Goal: Navigation & Orientation: Find specific page/section

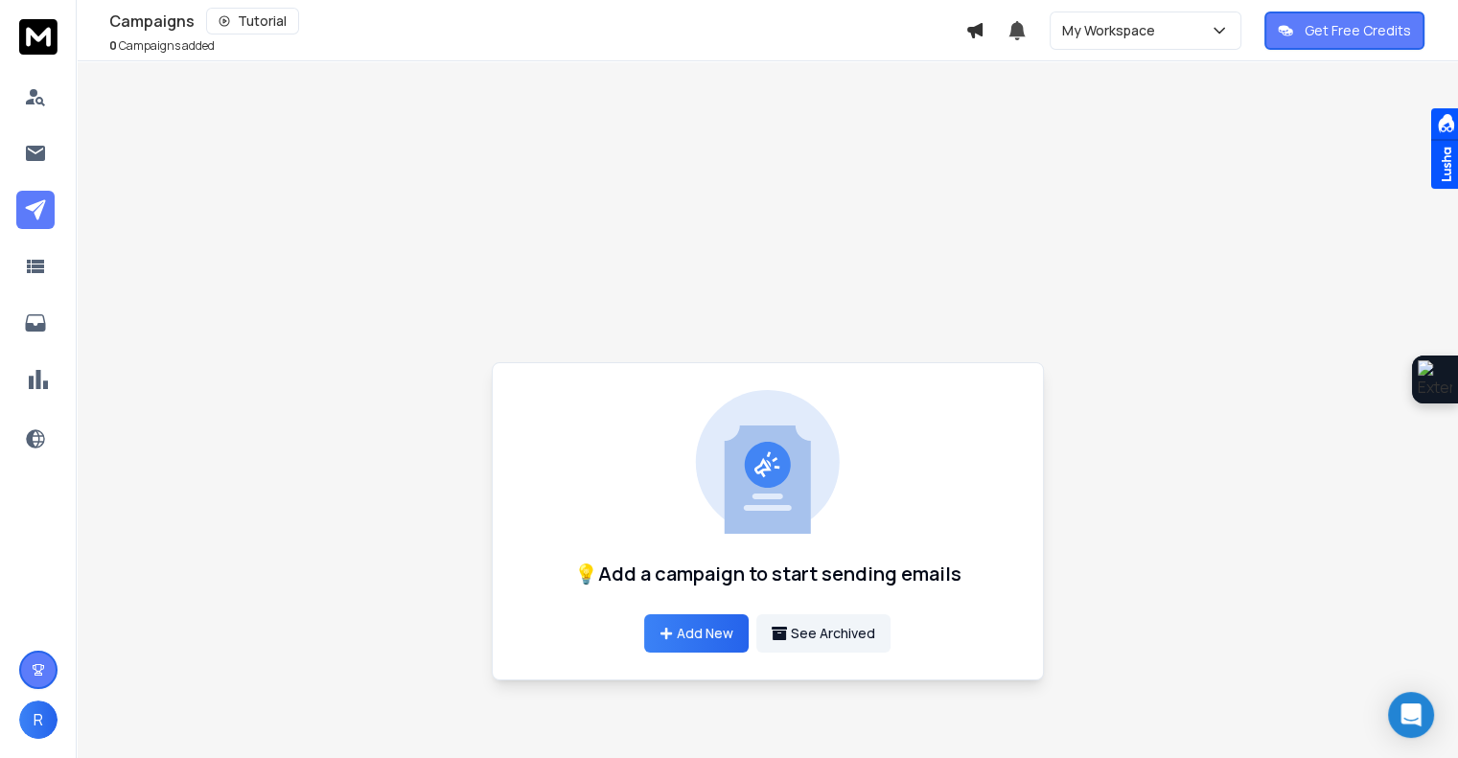
click at [45, 159] on icon at bounding box center [35, 153] width 23 height 23
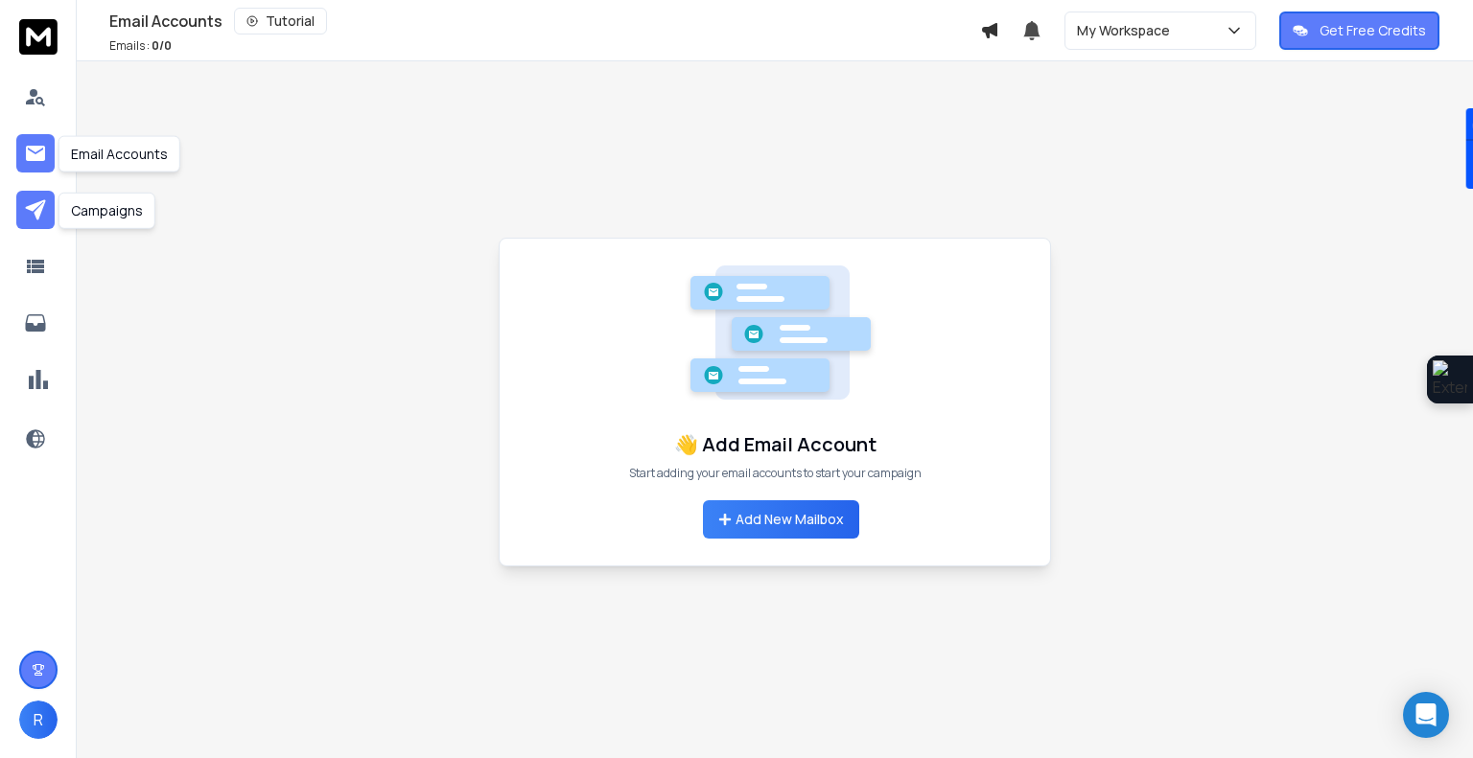
click at [48, 221] on link at bounding box center [35, 210] width 38 height 38
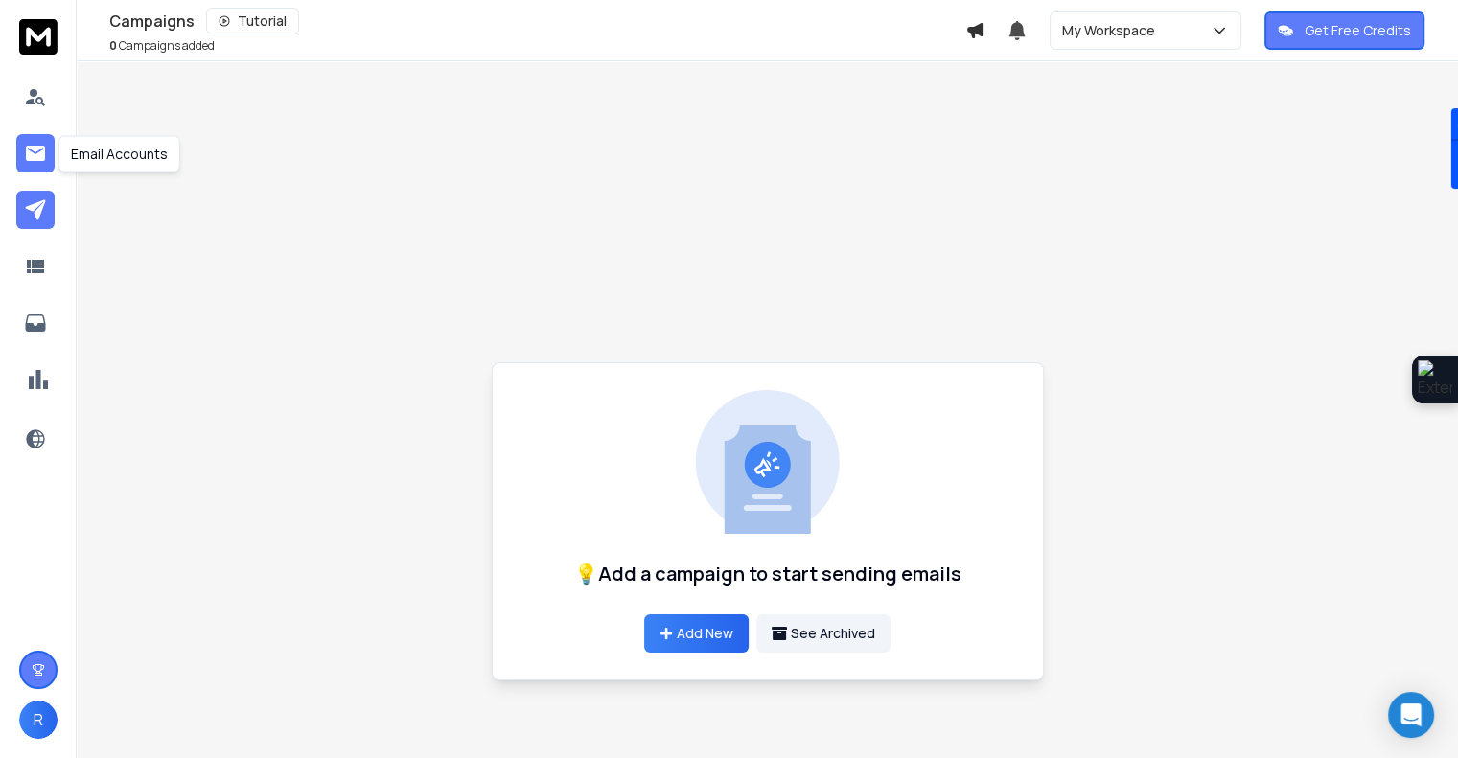
click at [32, 142] on icon at bounding box center [35, 153] width 23 height 23
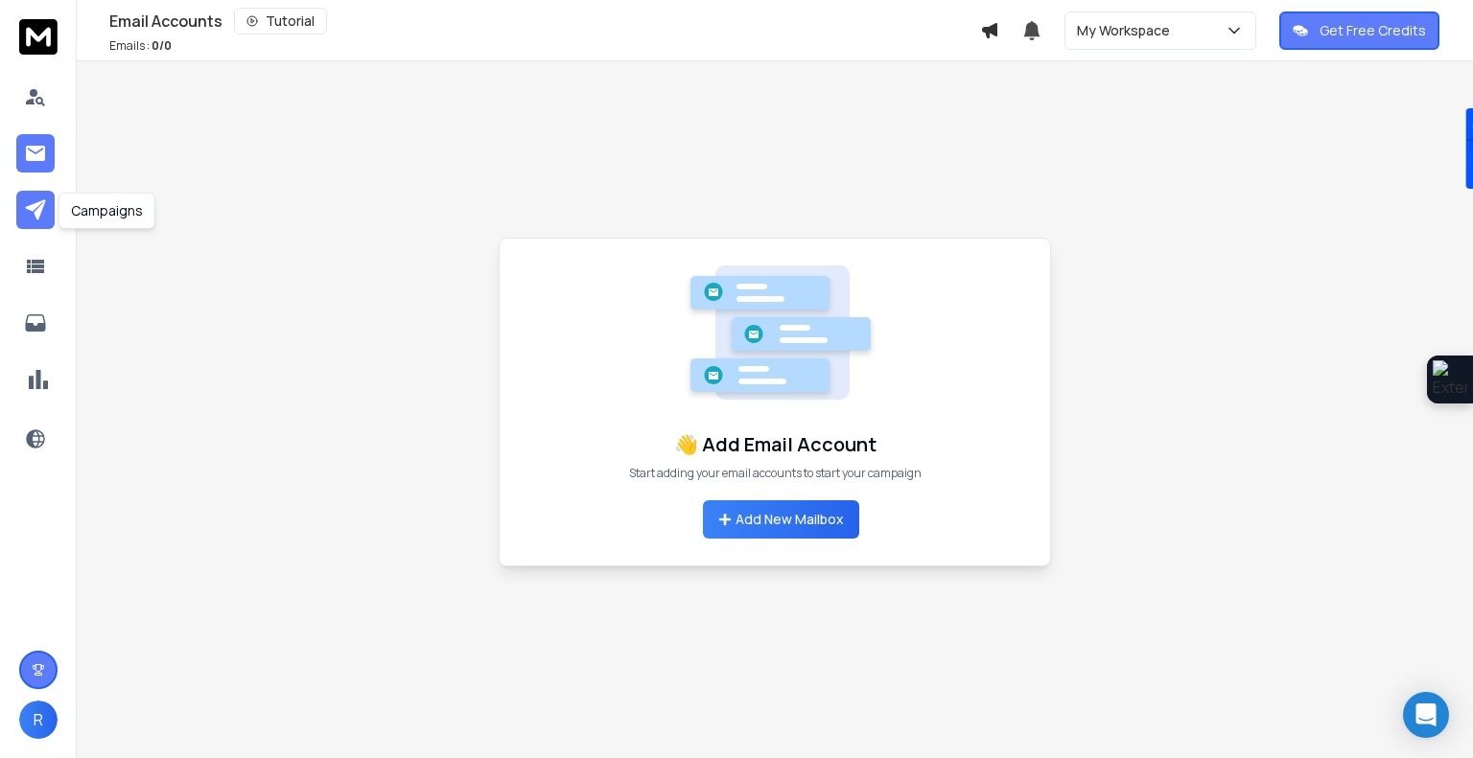
click at [42, 207] on icon at bounding box center [35, 209] width 23 height 23
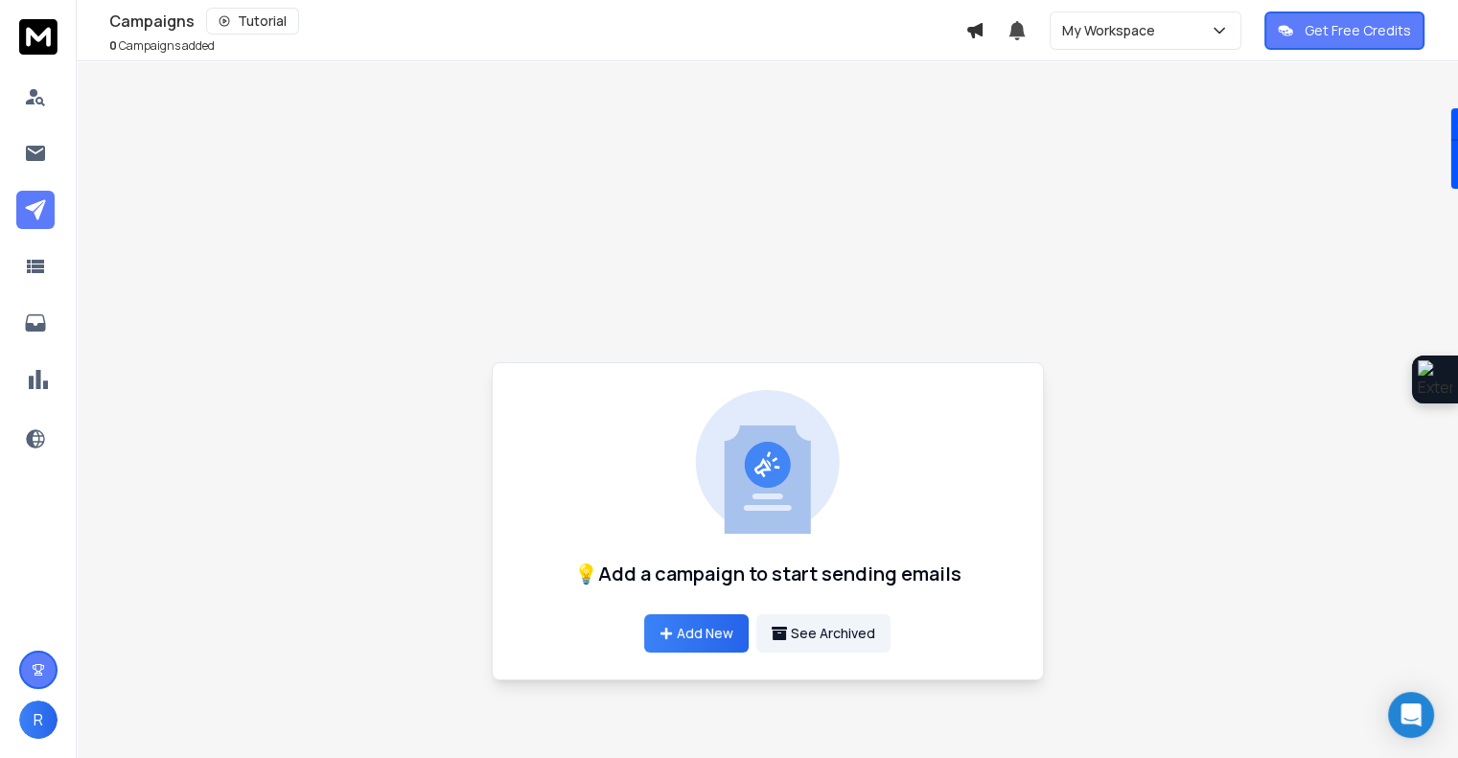
click at [636, 210] on div "💡Add a campaign to start sending emails Add New See Archived" at bounding box center [767, 521] width 1320 height 636
click at [39, 159] on icon at bounding box center [35, 153] width 19 height 15
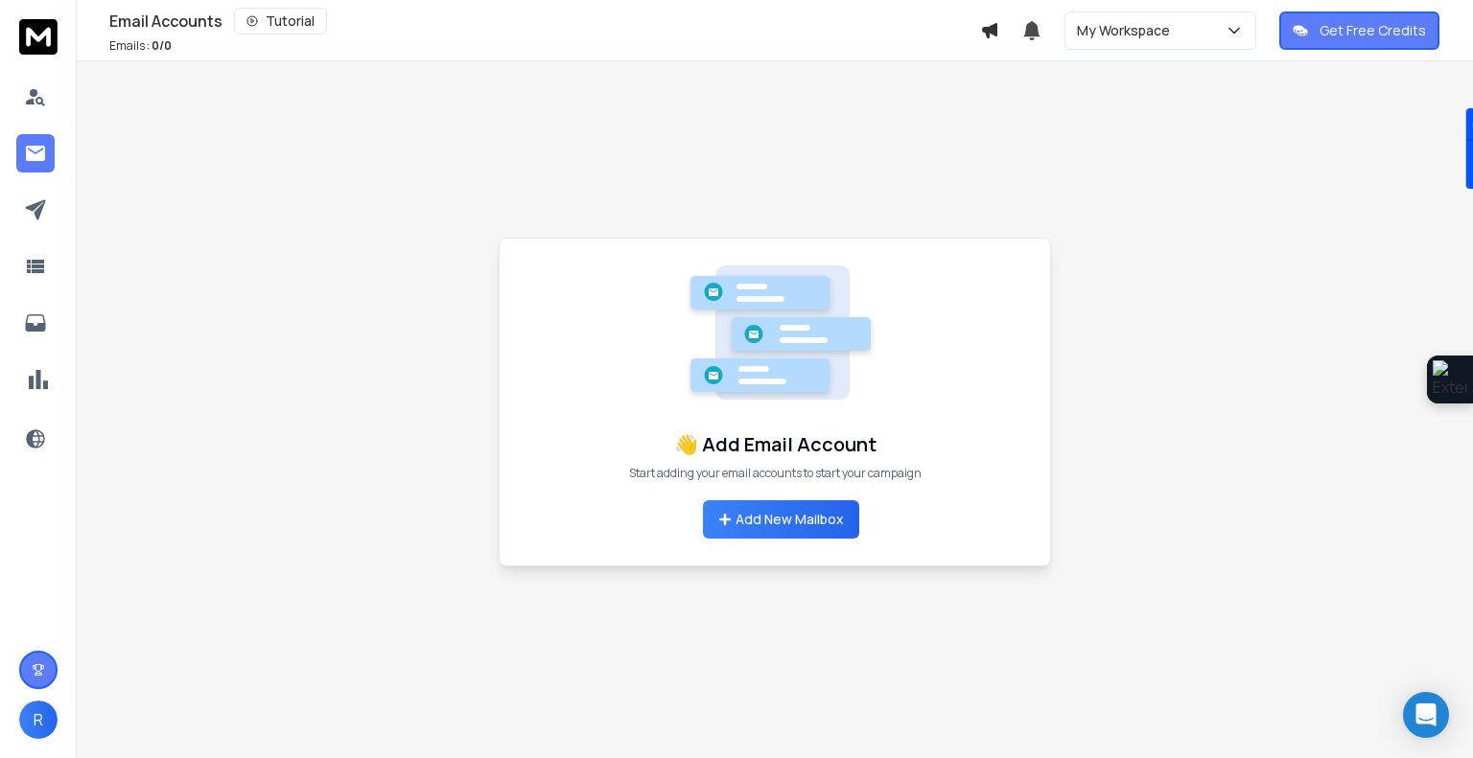
click at [422, 152] on div "👋 Add Email Account Start adding your email accounts to start your campaign Add…" at bounding box center [774, 402] width 1335 height 643
click at [17, 210] on link at bounding box center [35, 210] width 38 height 38
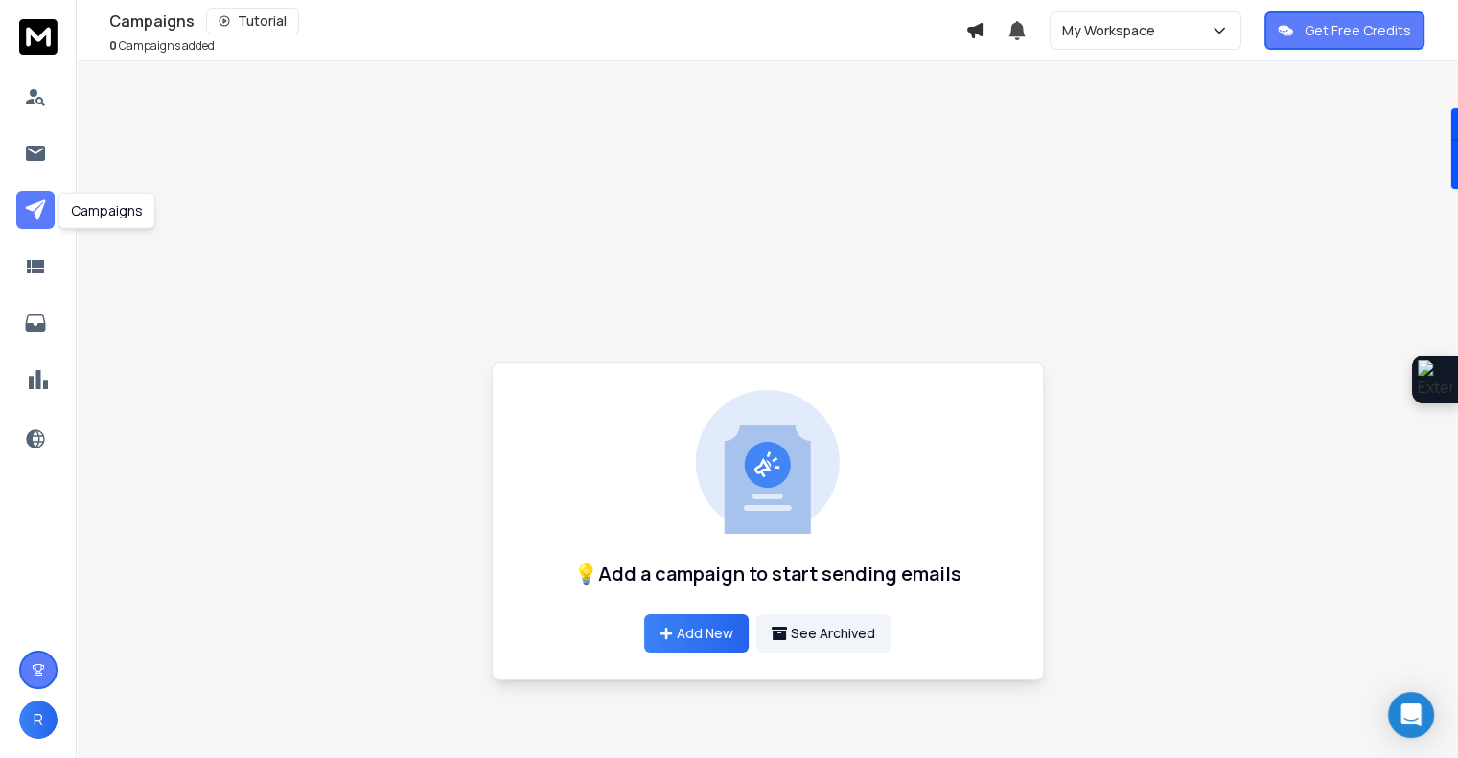
click at [455, 109] on div "💡Add a campaign to start sending emails Add New See Archived" at bounding box center [767, 460] width 1320 height 758
click at [18, 156] on link at bounding box center [35, 153] width 38 height 38
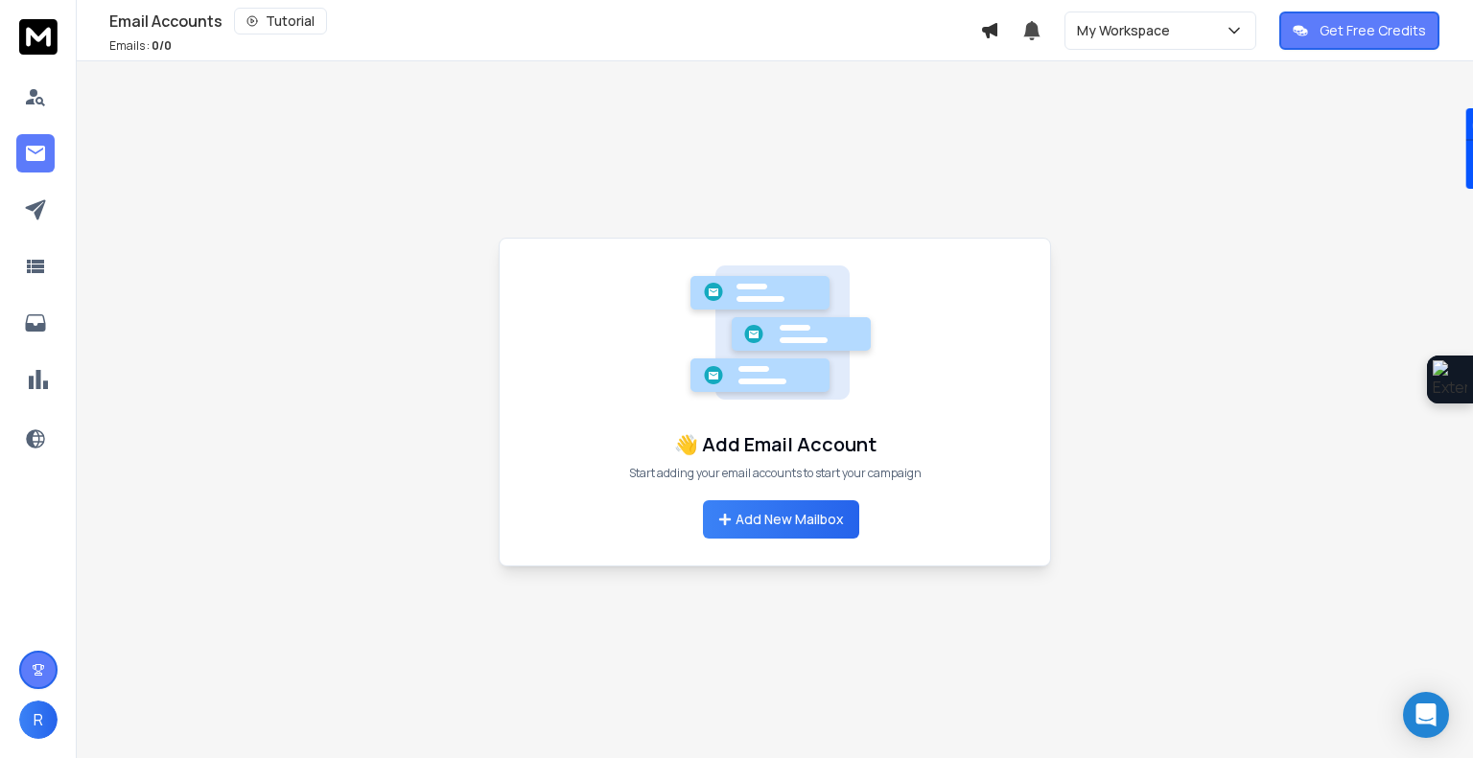
click at [534, 79] on div "👋 Add Email Account Start adding your email accounts to start your campaign Add…" at bounding box center [775, 402] width 1396 height 682
click at [38, 220] on icon at bounding box center [35, 209] width 23 height 23
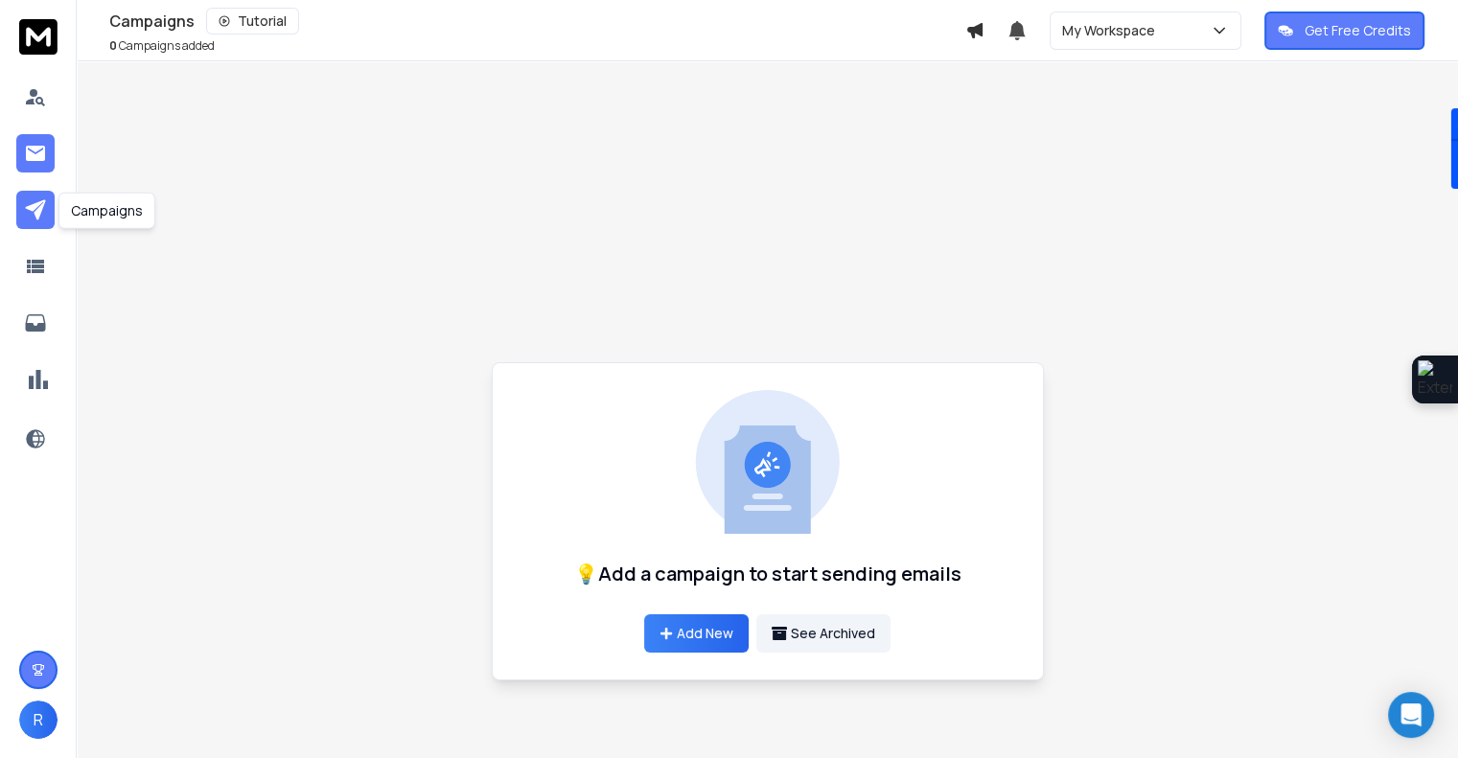
click at [34, 145] on icon at bounding box center [35, 153] width 23 height 23
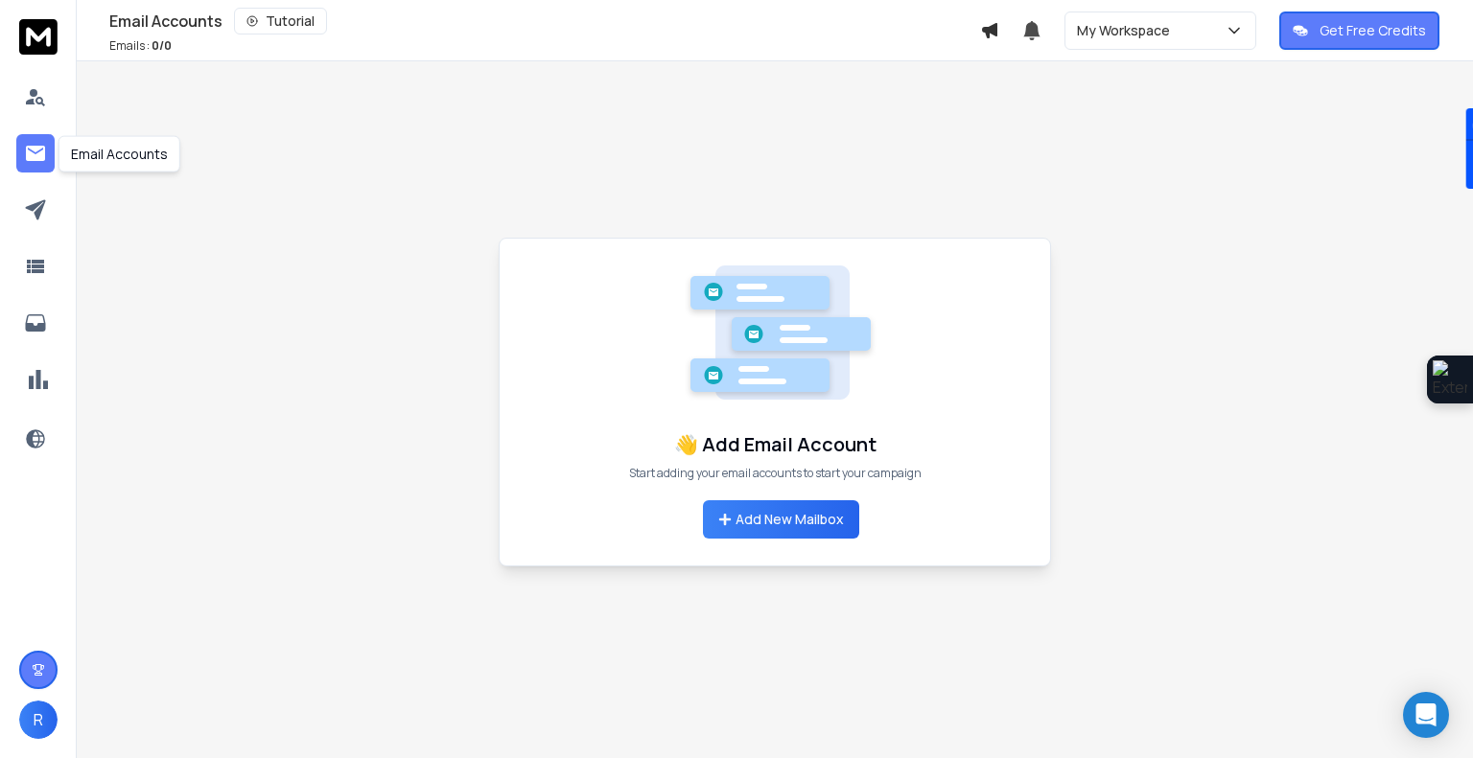
drag, startPoint x: 290, startPoint y: 132, endPoint x: 265, endPoint y: 148, distance: 29.3
click at [290, 133] on div "👋 Add Email Account Start adding your email accounts to start your campaign Add…" at bounding box center [774, 402] width 1335 height 643
click at [24, 202] on icon at bounding box center [35, 209] width 23 height 23
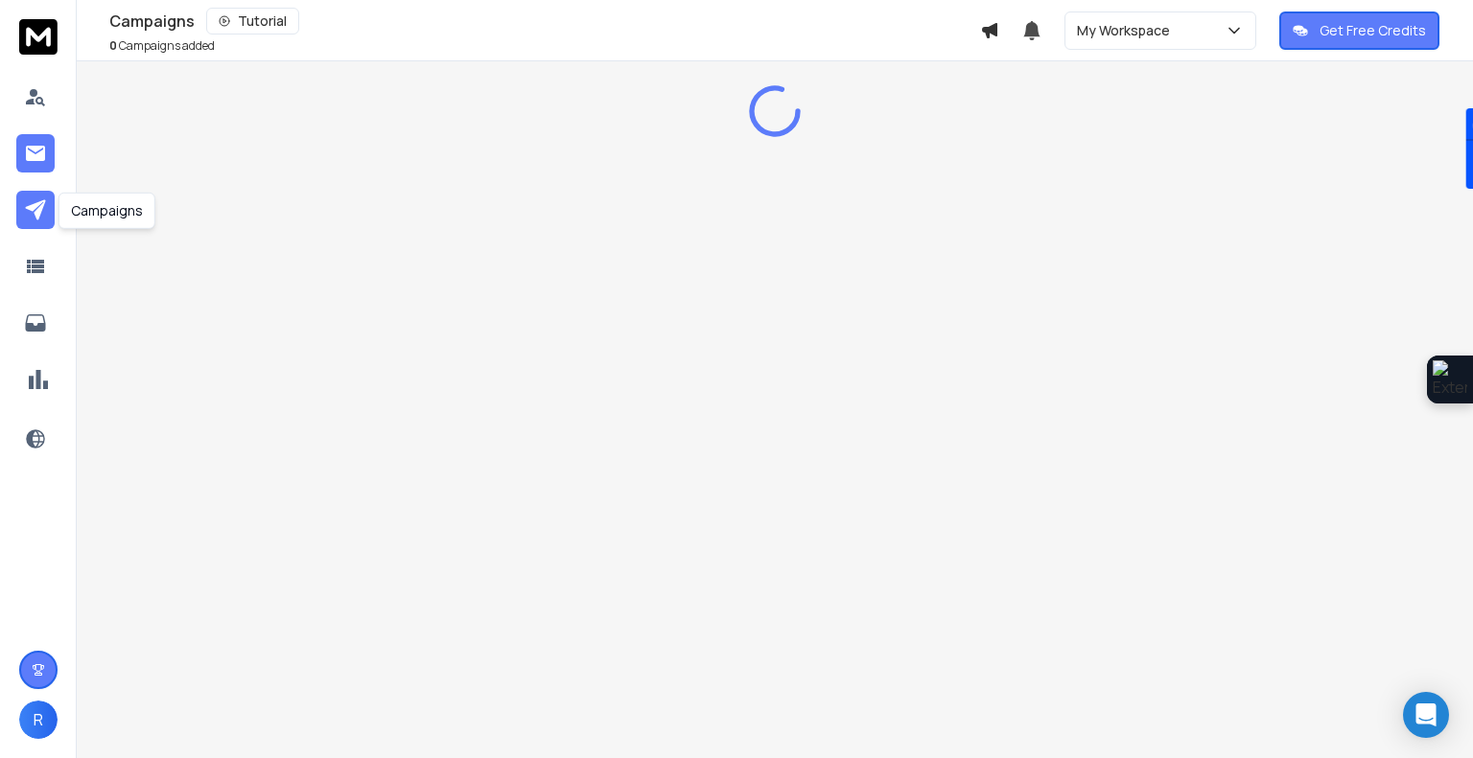
click at [50, 149] on link at bounding box center [35, 153] width 38 height 38
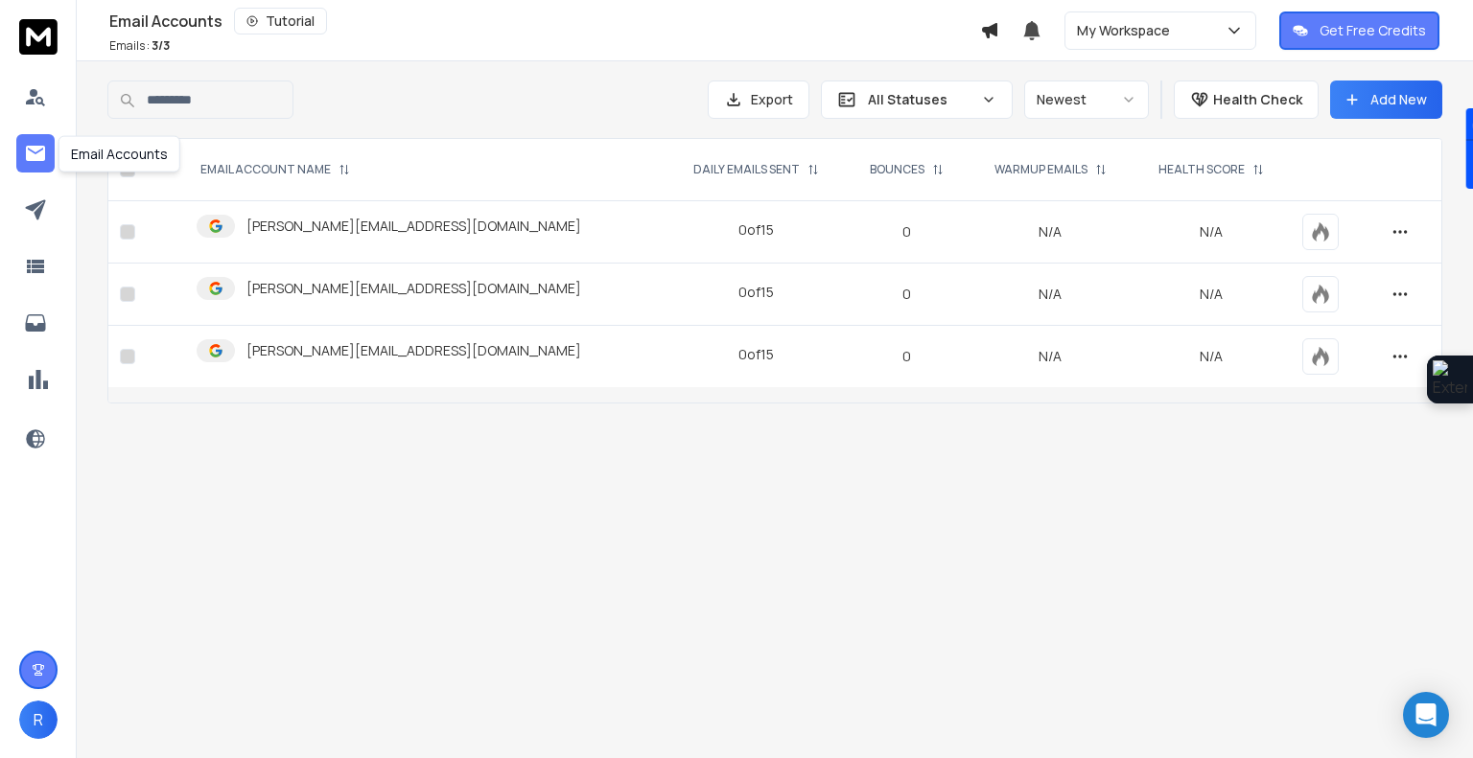
click at [546, 103] on div at bounding box center [401, 100] width 589 height 38
click at [34, 214] on icon at bounding box center [35, 210] width 20 height 20
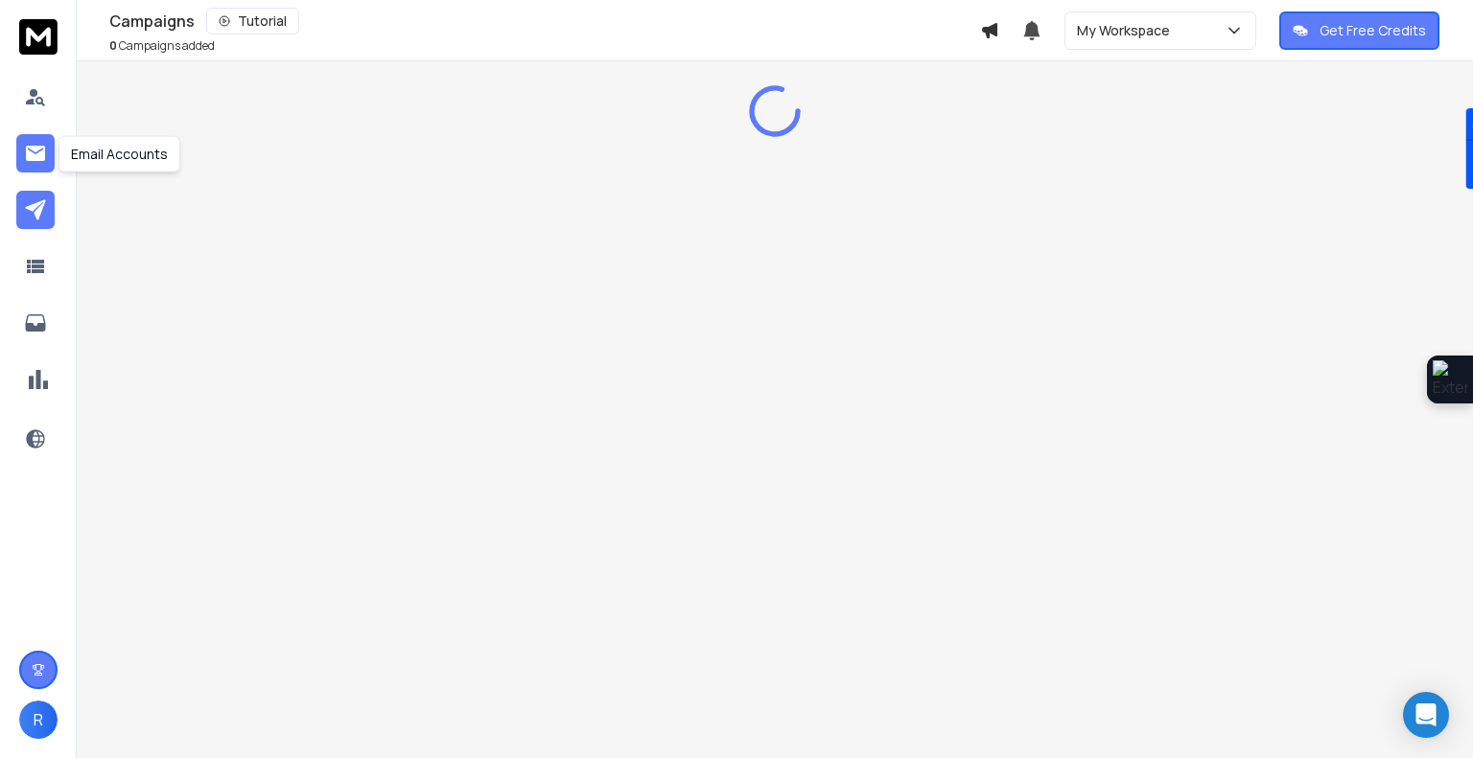
click at [38, 156] on icon at bounding box center [35, 153] width 19 height 15
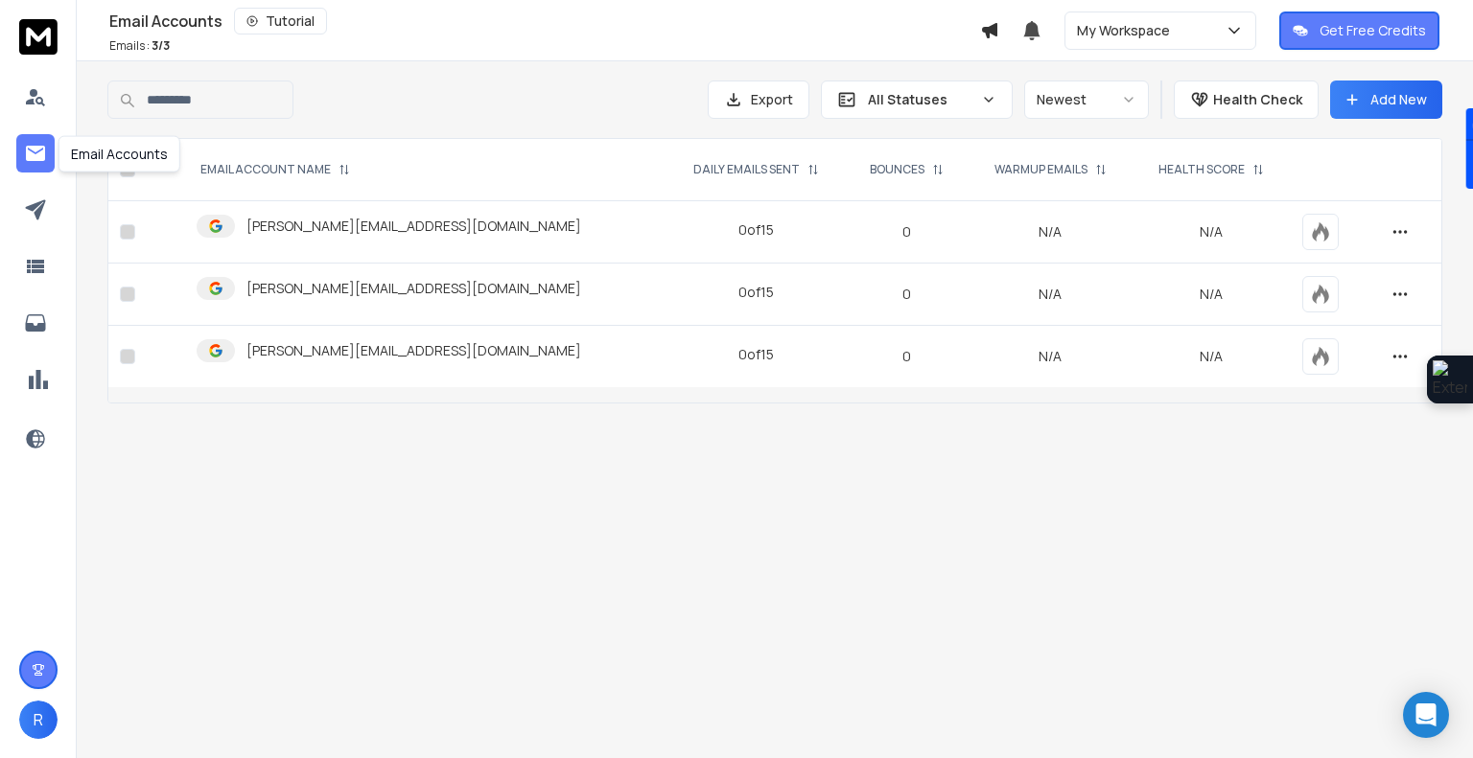
click at [474, 73] on div "Export All Statuses Newest Health Check Add New EMAIL ACCOUNT NAME DAILY EMAILS…" at bounding box center [775, 241] width 1396 height 361
click at [33, 206] on icon at bounding box center [35, 210] width 20 height 20
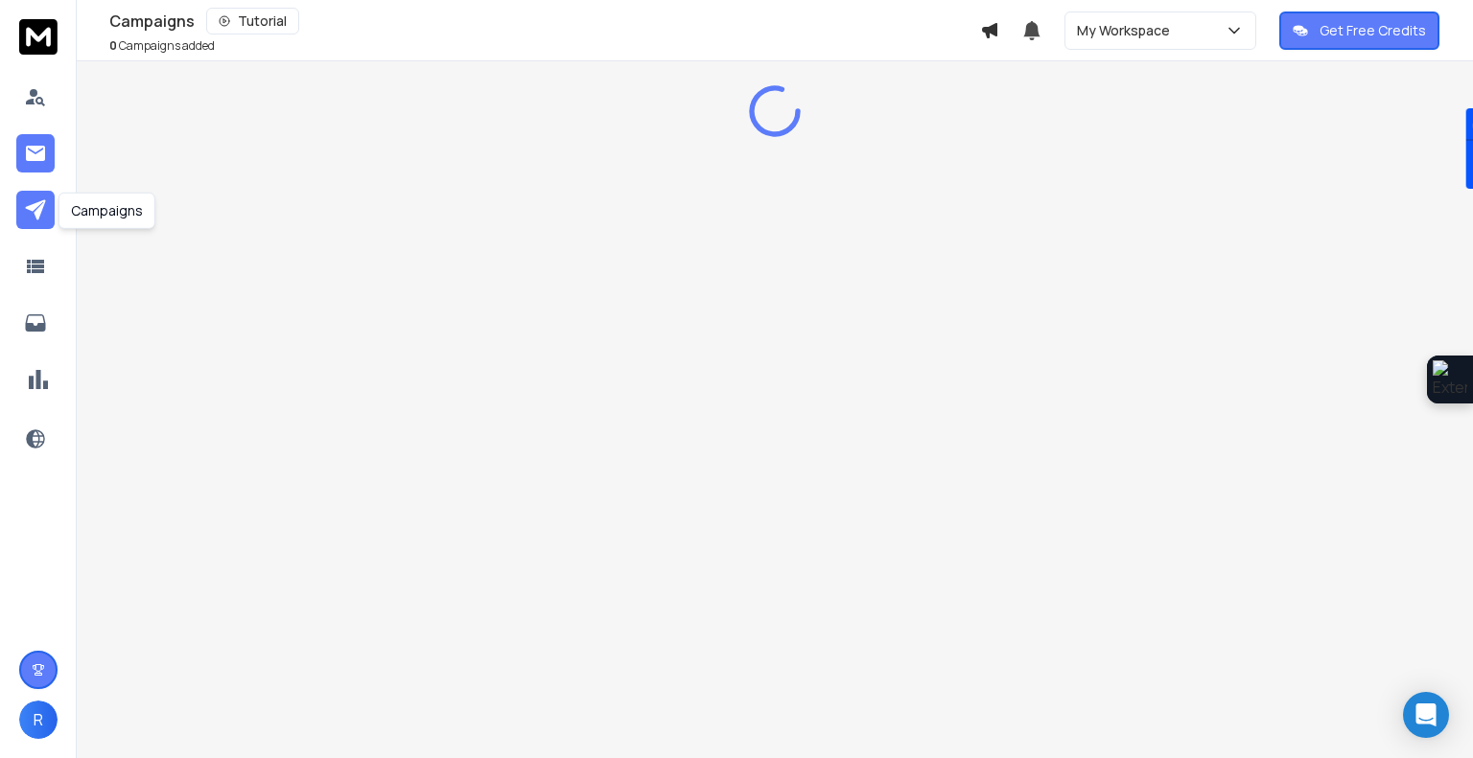
click at [34, 160] on icon at bounding box center [35, 153] width 19 height 15
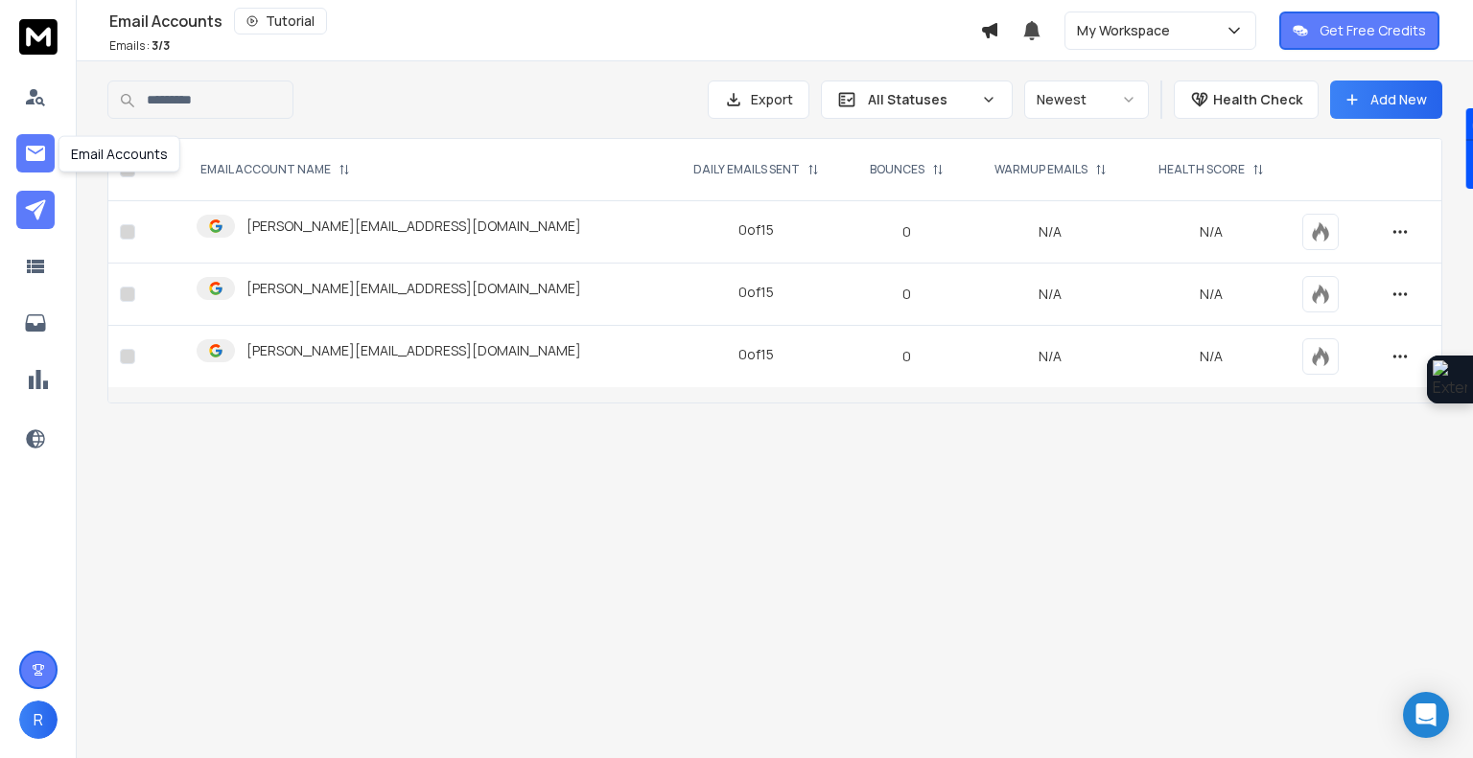
click at [44, 214] on icon at bounding box center [35, 209] width 23 height 23
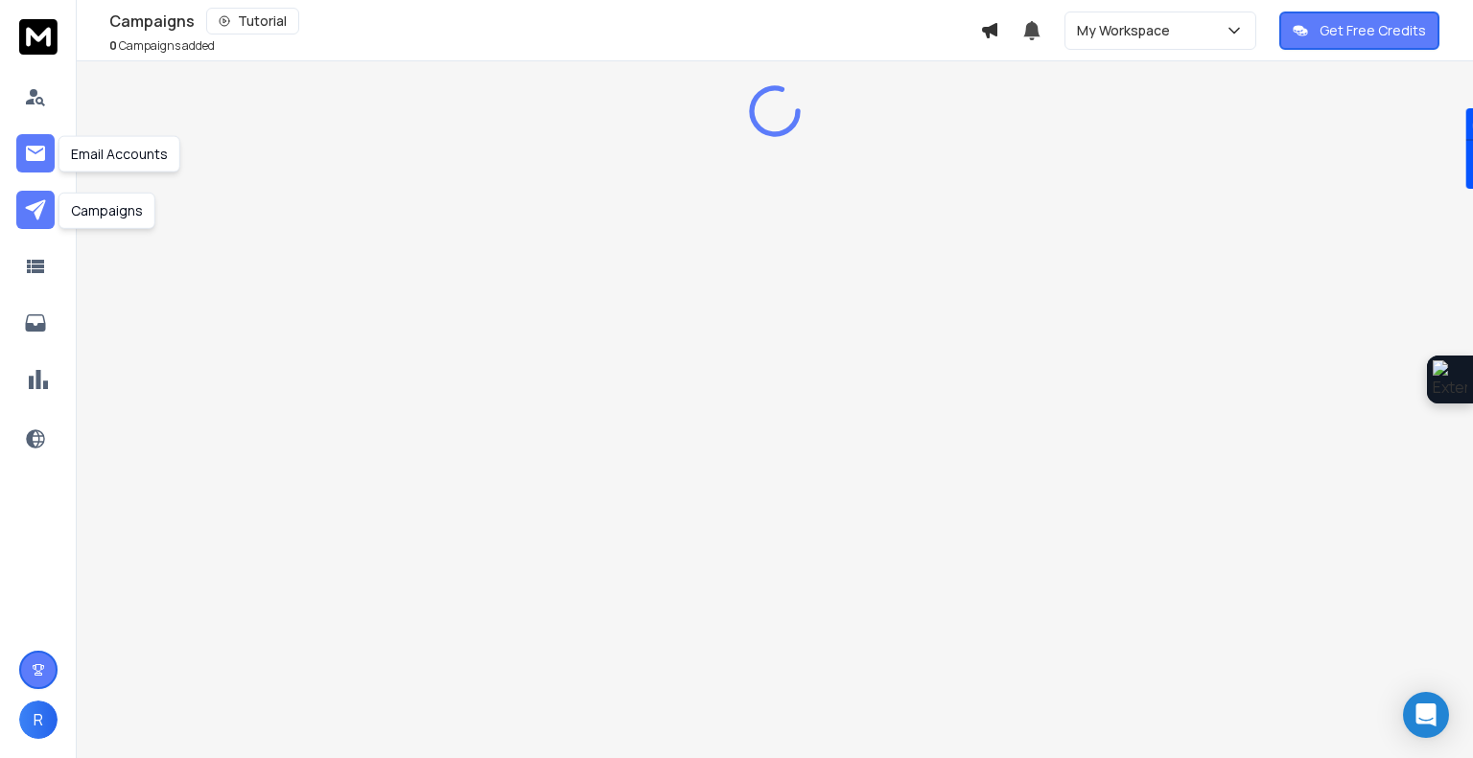
click at [50, 159] on link at bounding box center [35, 153] width 38 height 38
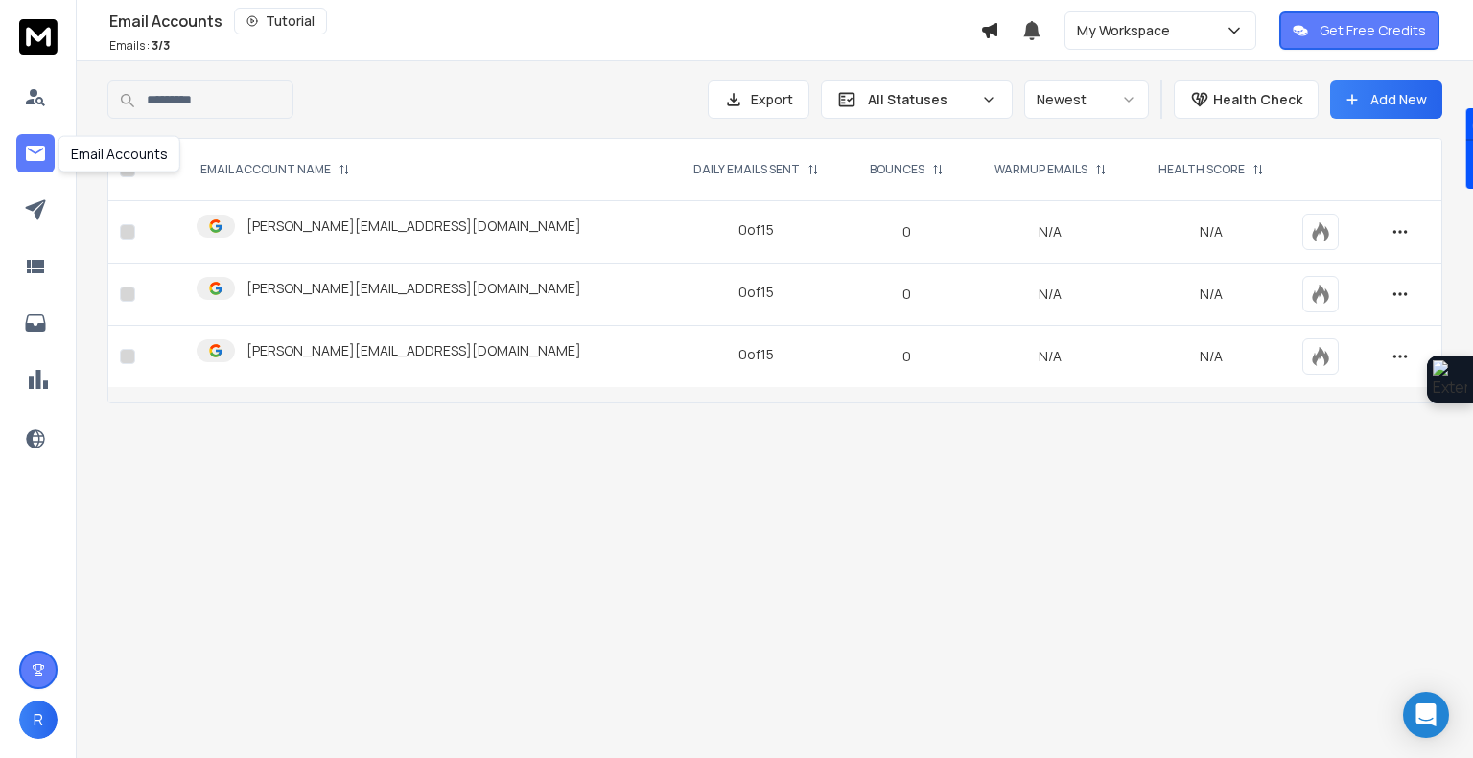
click at [567, 95] on div at bounding box center [401, 100] width 589 height 38
click at [31, 201] on icon at bounding box center [35, 209] width 23 height 23
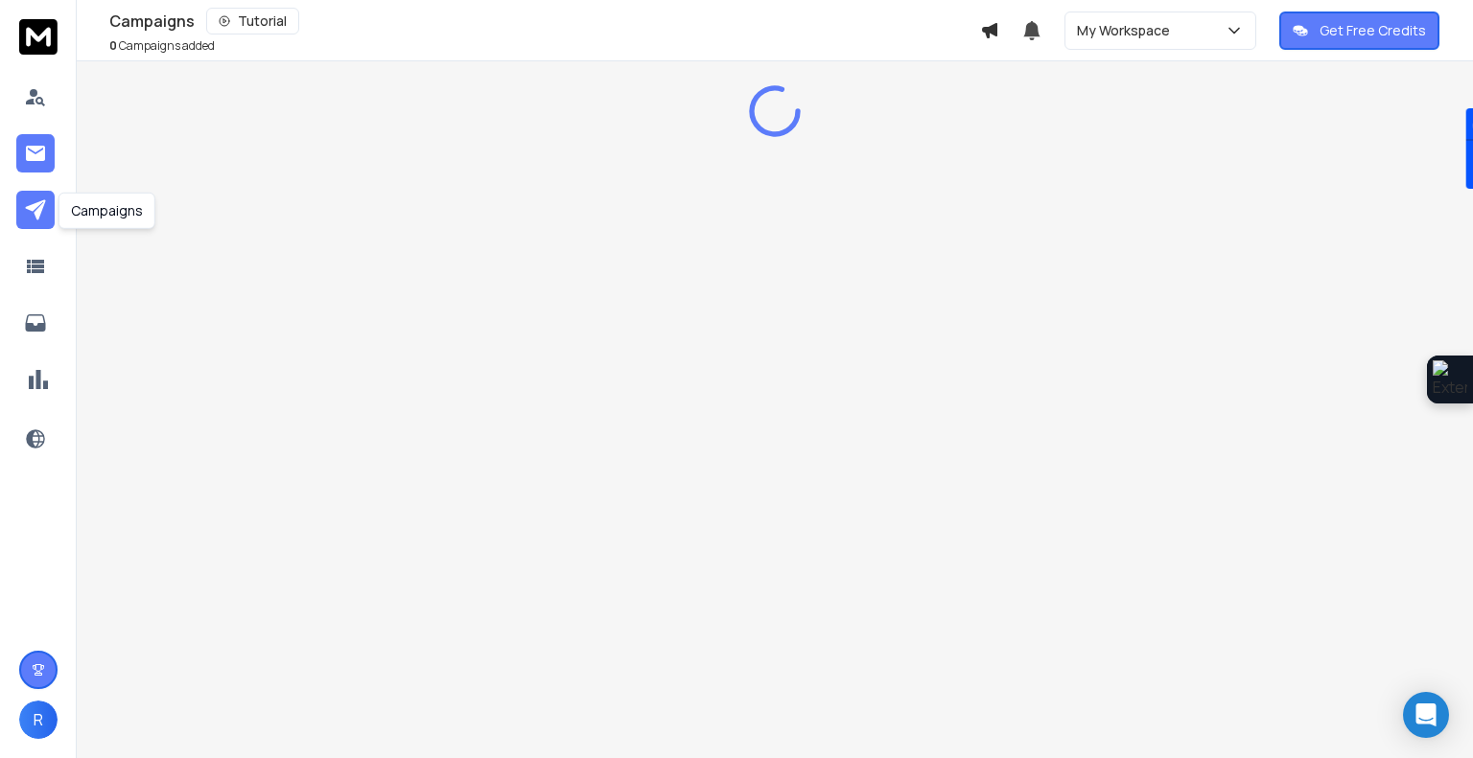
click at [35, 163] on icon at bounding box center [35, 153] width 23 height 23
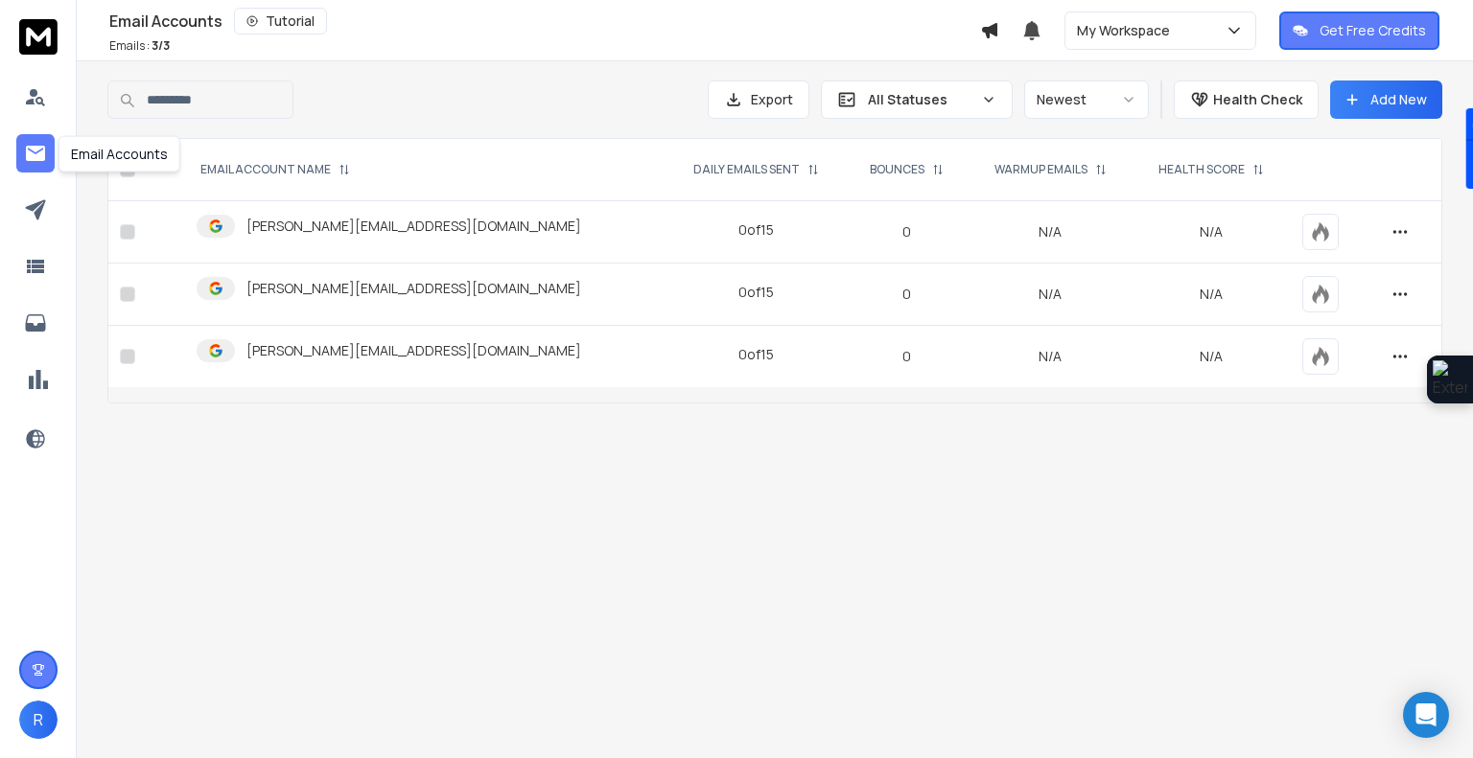
click at [576, 86] on div at bounding box center [401, 100] width 589 height 38
click at [36, 209] on icon at bounding box center [35, 209] width 23 height 23
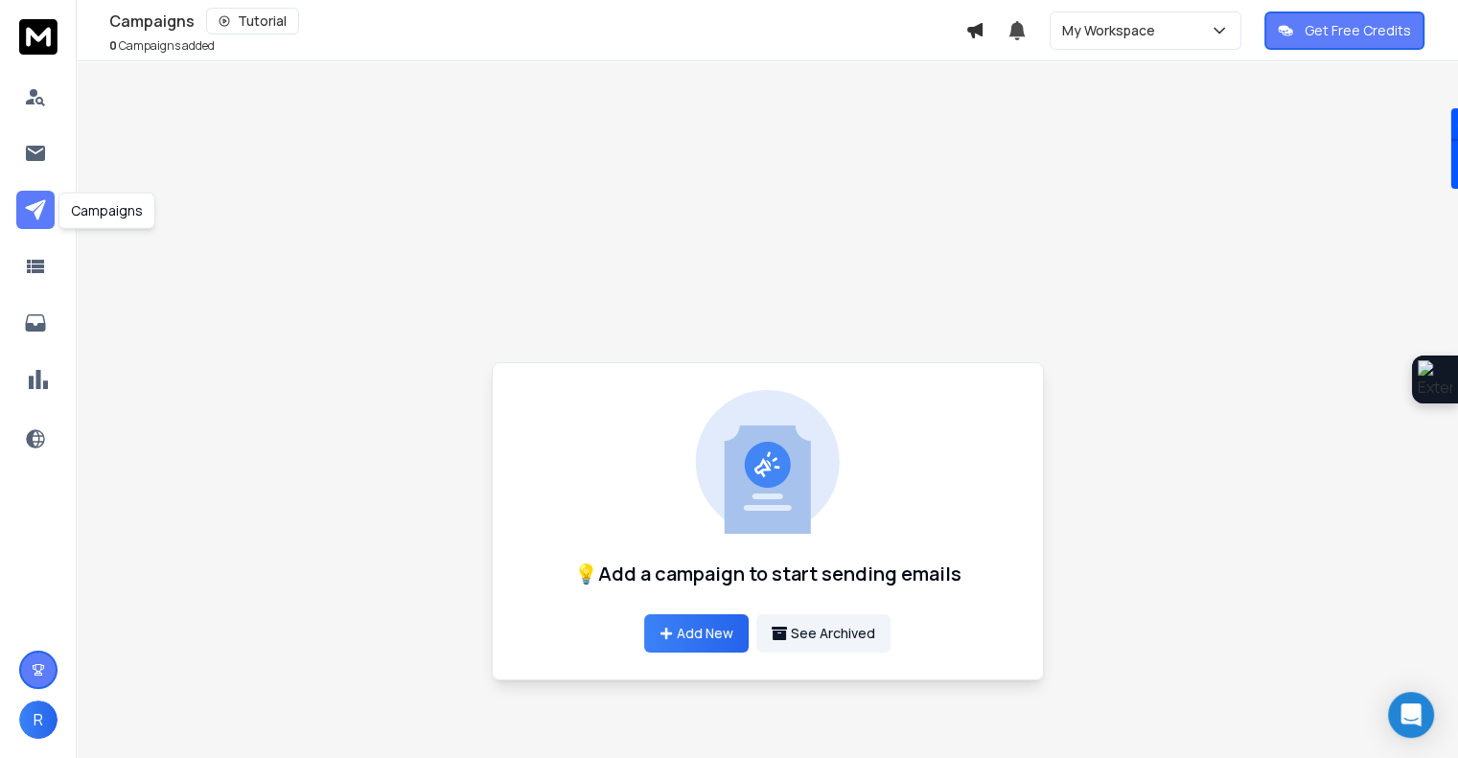
click at [394, 149] on div "💡Add a campaign to start sending emails Add New See Archived" at bounding box center [767, 460] width 1320 height 758
click at [38, 149] on icon at bounding box center [35, 153] width 19 height 15
click at [37, 155] on icon at bounding box center [35, 153] width 19 height 15
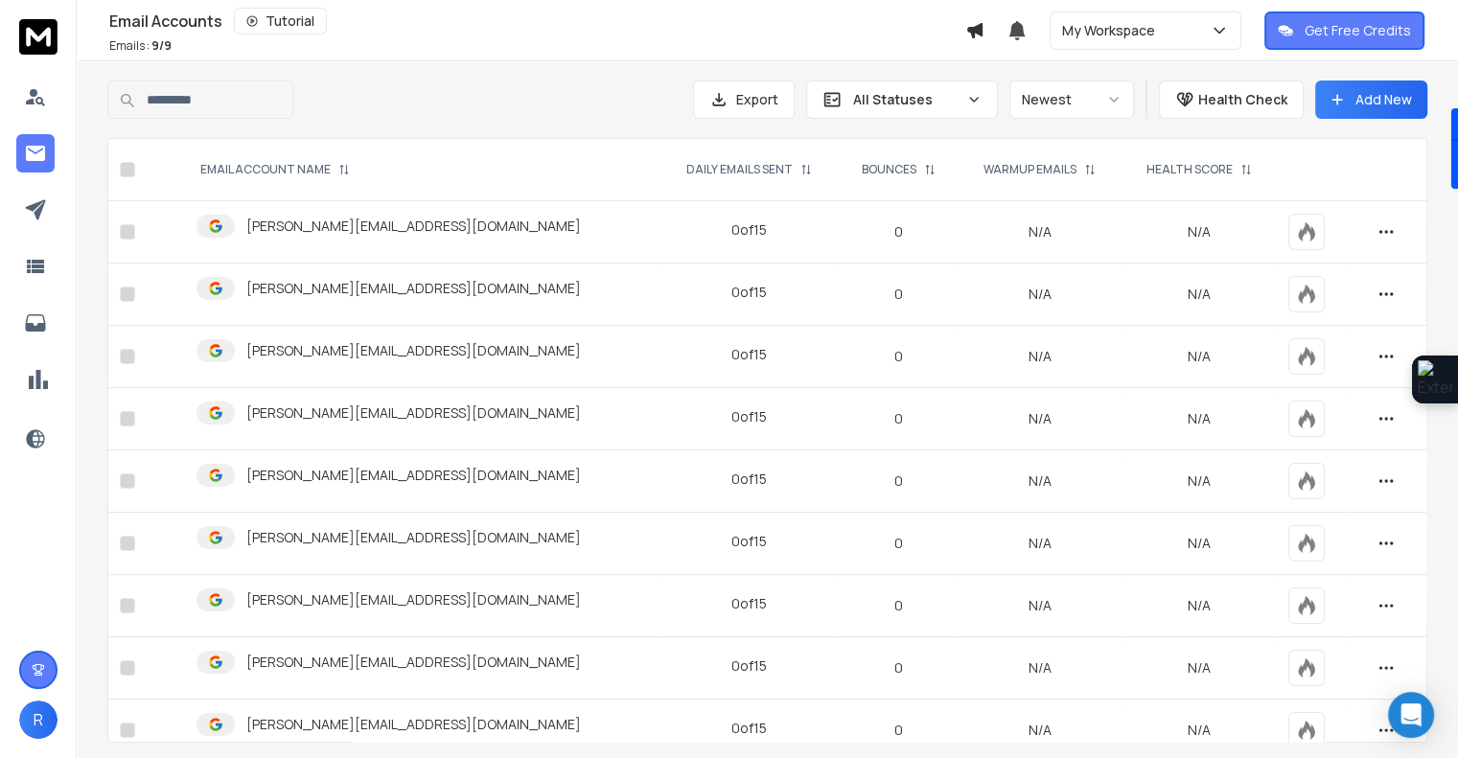
click at [460, 41] on div "Emails : 9 / 9" at bounding box center [537, 45] width 856 height 15
click at [46, 216] on icon at bounding box center [35, 209] width 23 height 23
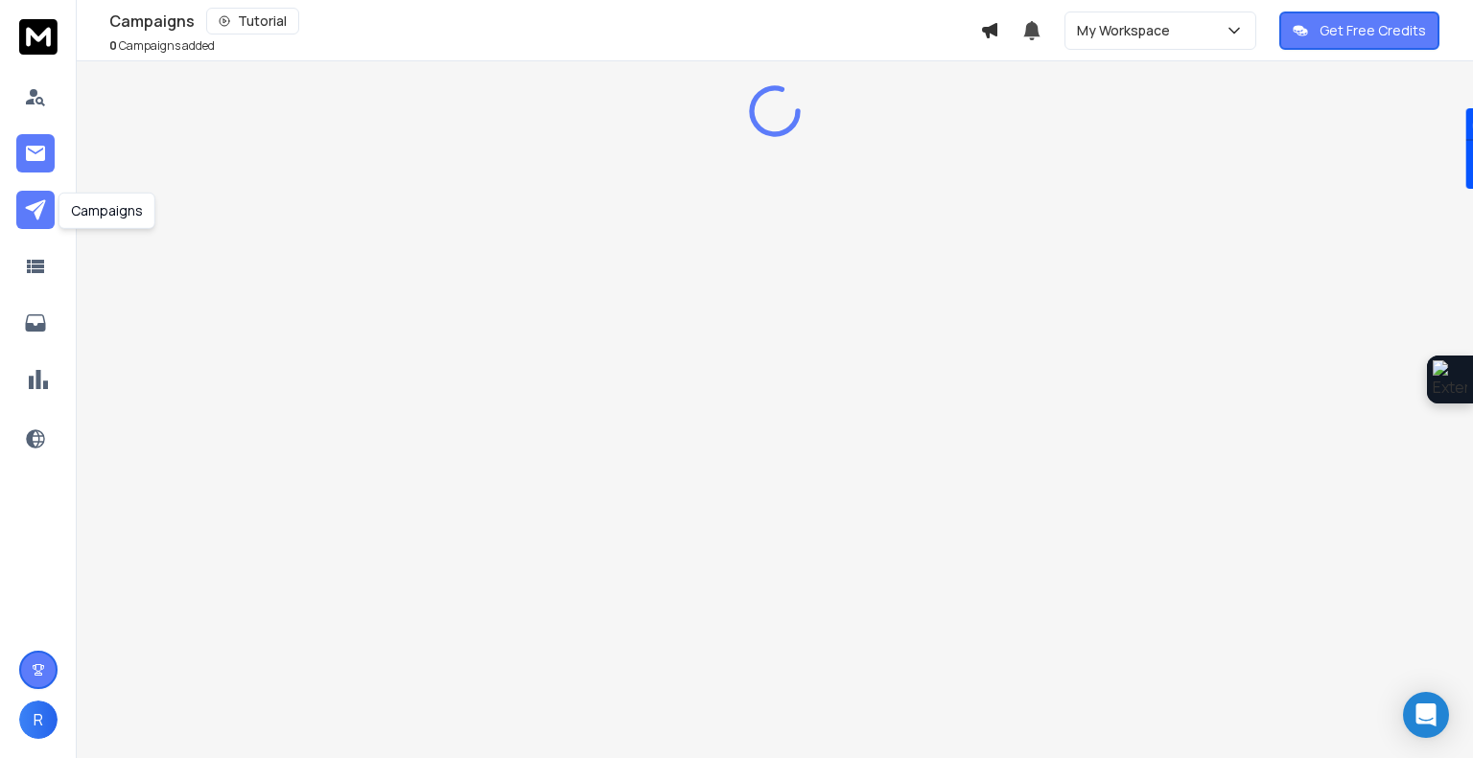
click at [47, 152] on link at bounding box center [35, 153] width 38 height 38
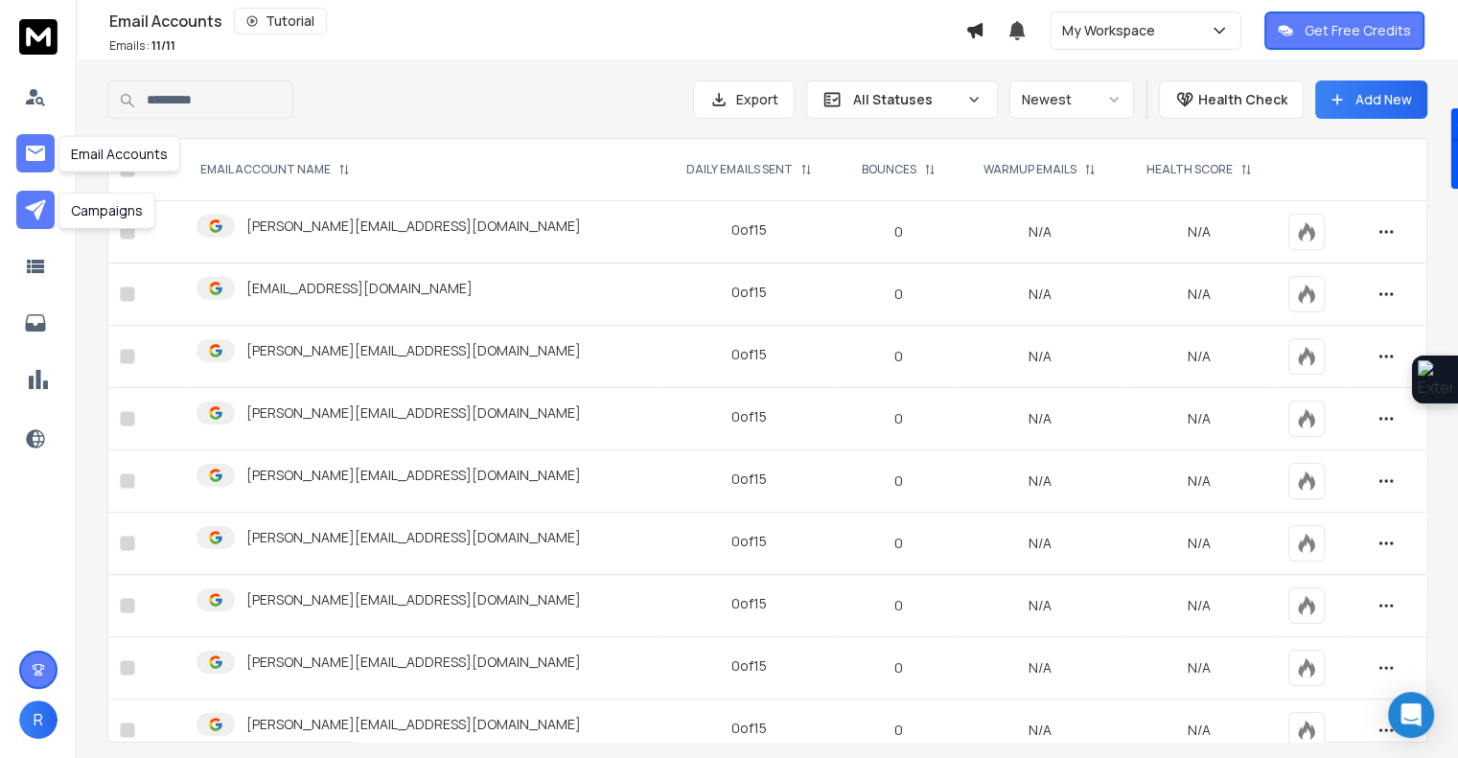
click at [40, 217] on icon at bounding box center [35, 209] width 23 height 23
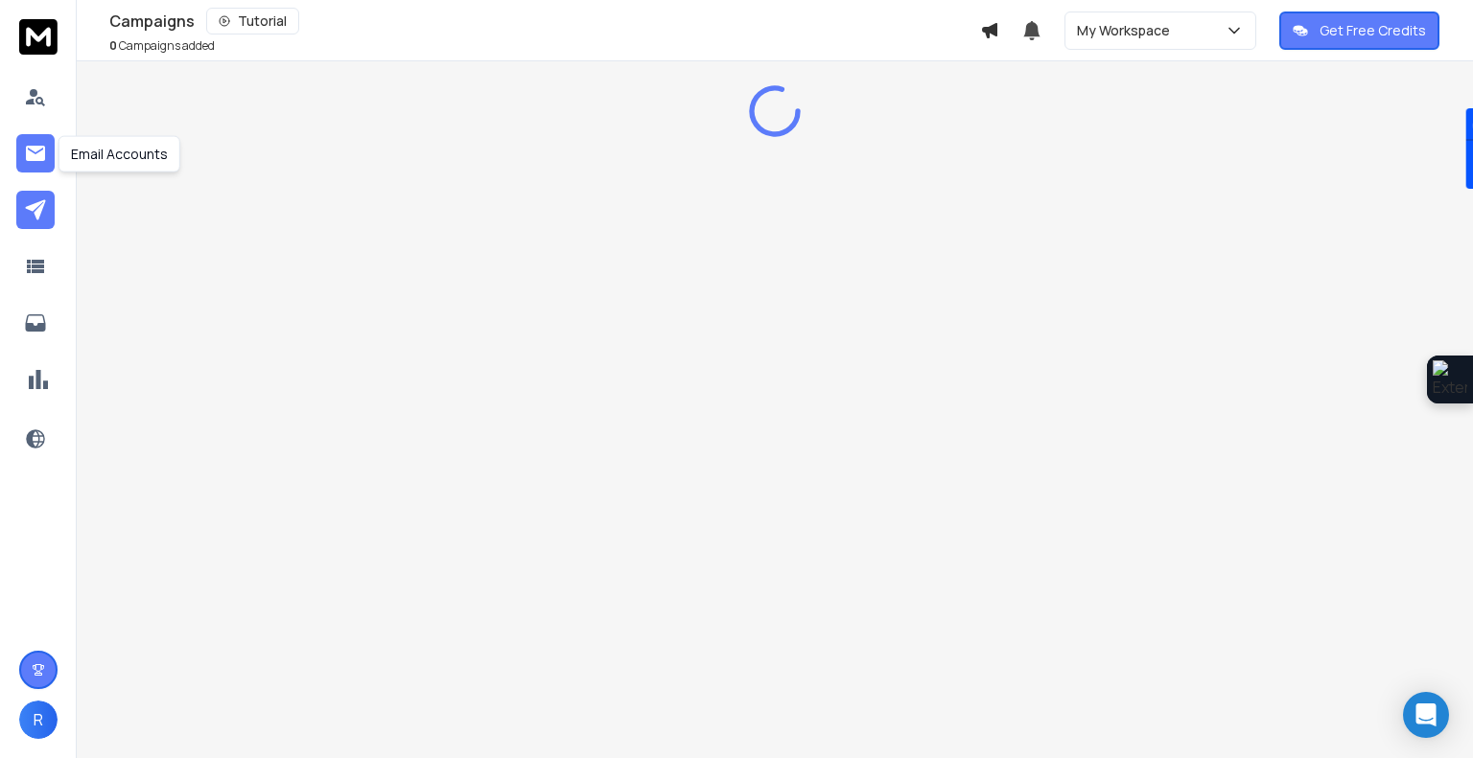
click at [31, 153] on icon at bounding box center [35, 153] width 19 height 15
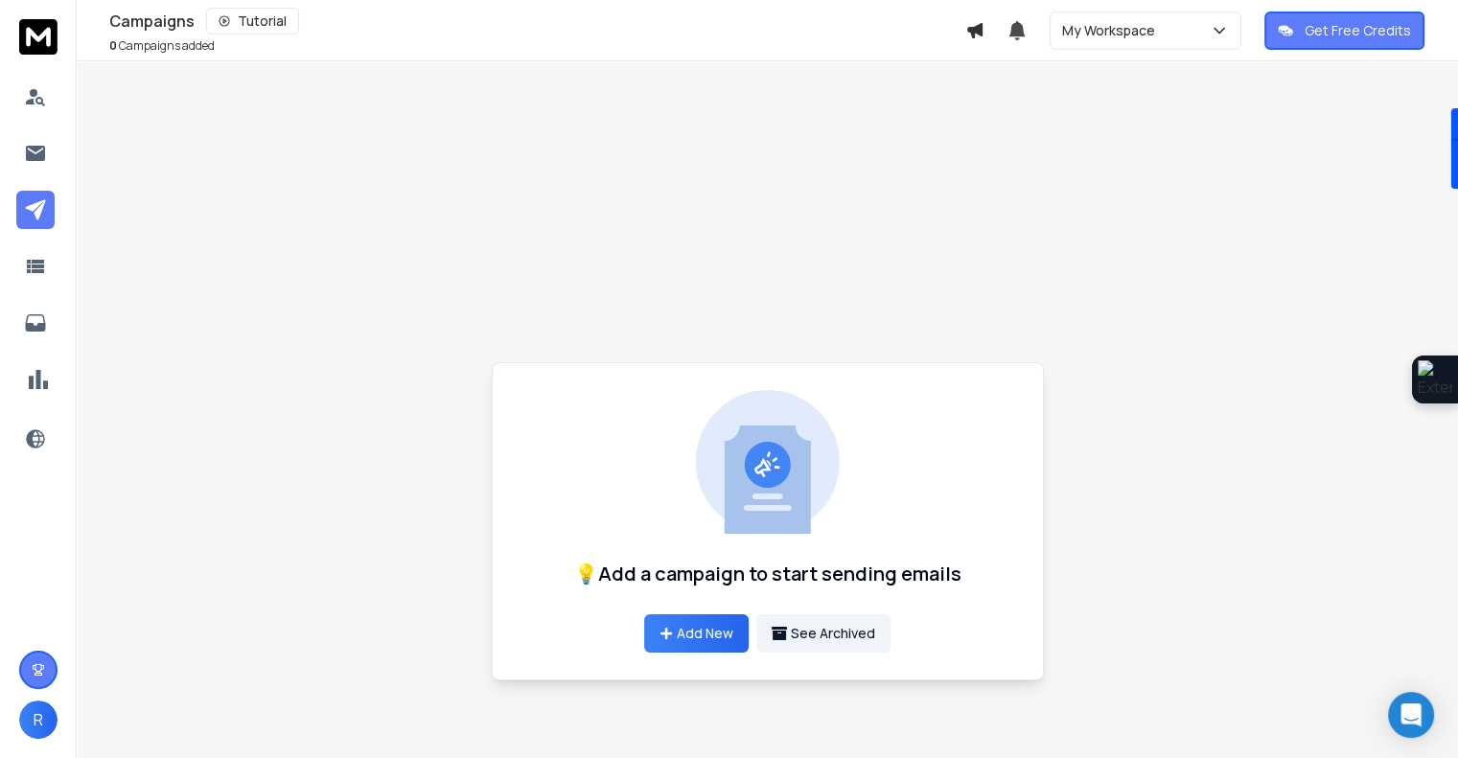
click at [31, 152] on icon at bounding box center [35, 153] width 19 height 15
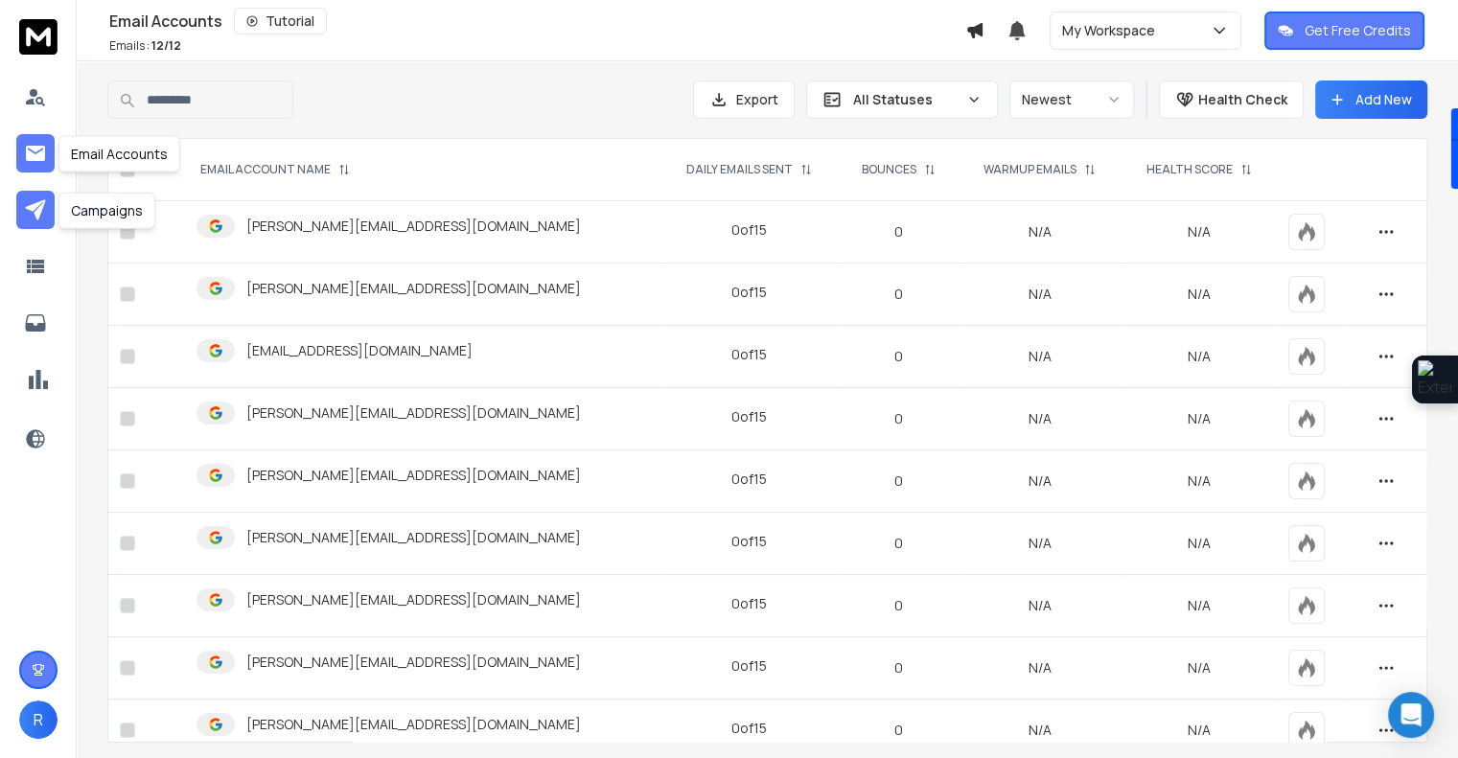
click at [31, 215] on icon at bounding box center [35, 209] width 23 height 23
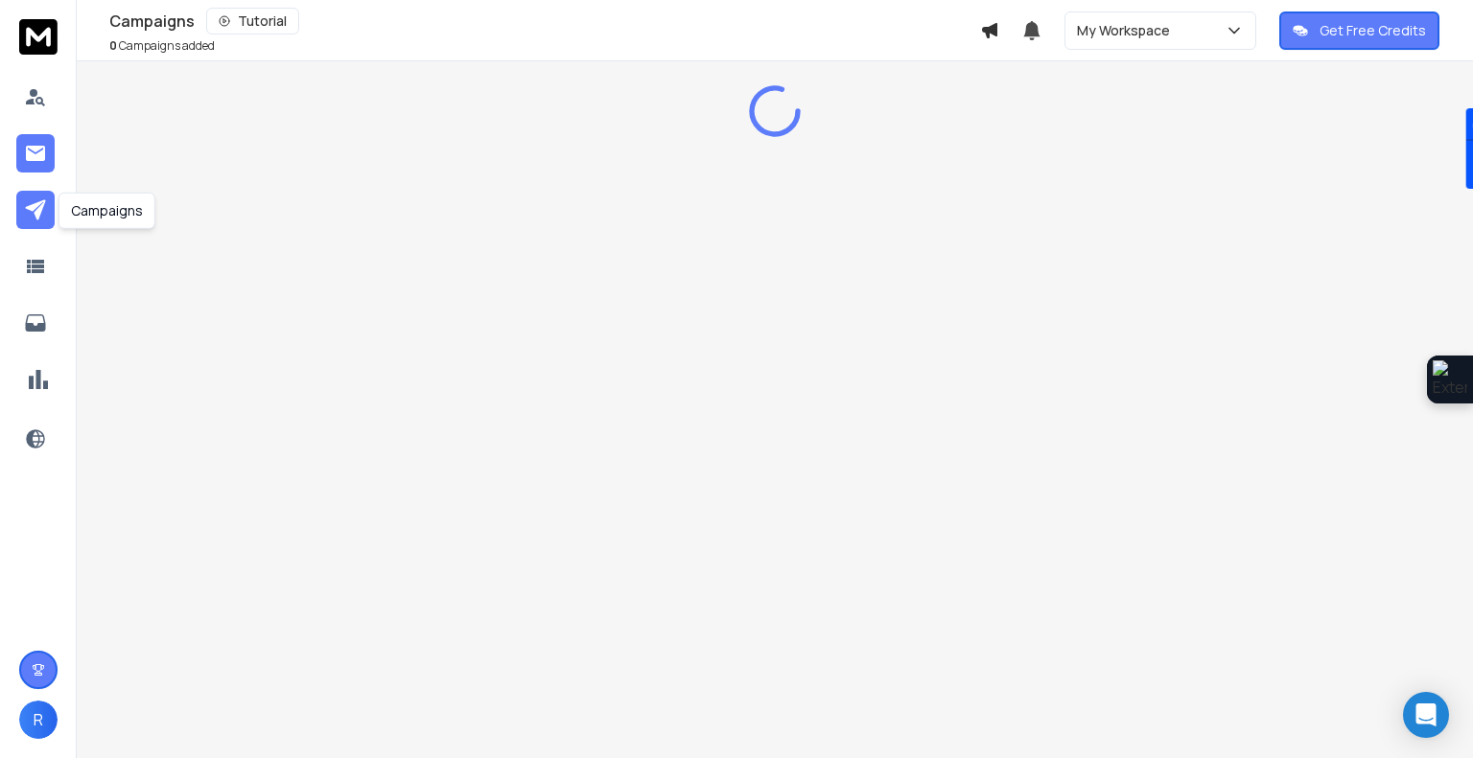
click at [35, 155] on icon at bounding box center [35, 153] width 19 height 15
